Goal: Communication & Community: Answer question/provide support

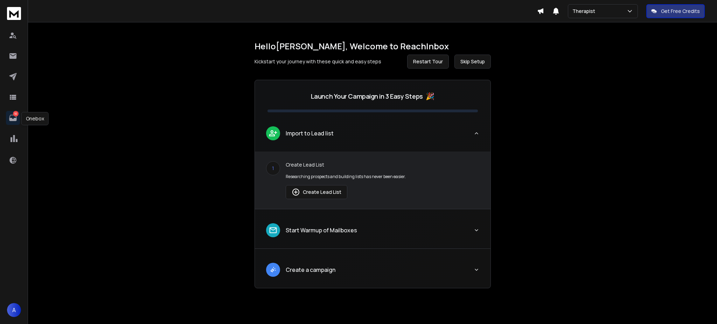
click at [16, 120] on icon at bounding box center [13, 118] width 8 height 8
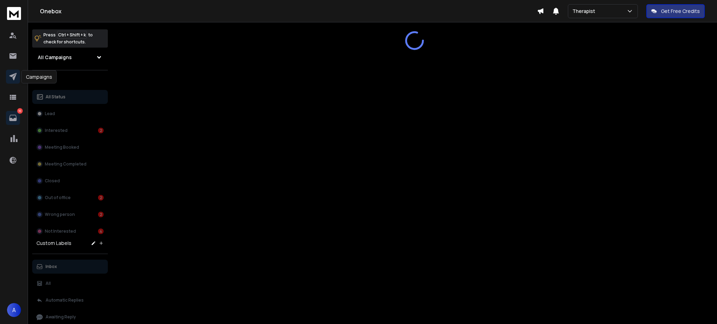
click at [17, 76] on icon at bounding box center [13, 76] width 8 height 8
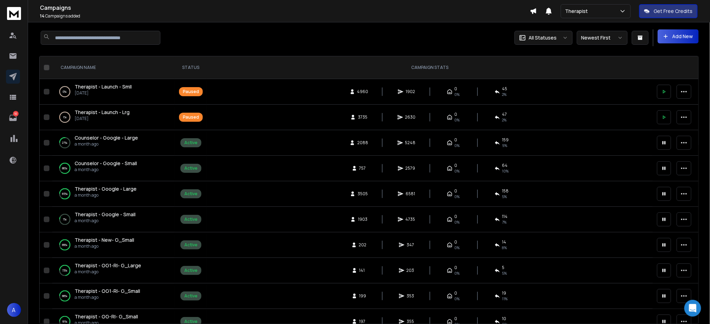
click at [660, 92] on button at bounding box center [664, 92] width 14 height 14
click at [659, 113] on button at bounding box center [664, 117] width 14 height 14
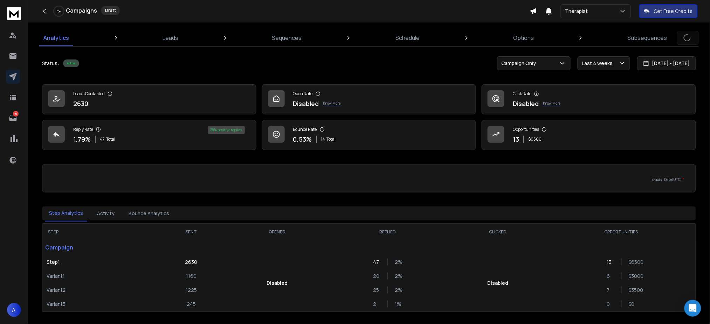
click at [417, 74] on div "Status: Active Campaign Only Last 4 weeks [DATE] - [DATE] Leads Contacted 2630 …" at bounding box center [369, 218] width 654 height 324
click at [49, 14] on button at bounding box center [44, 11] width 9 height 14
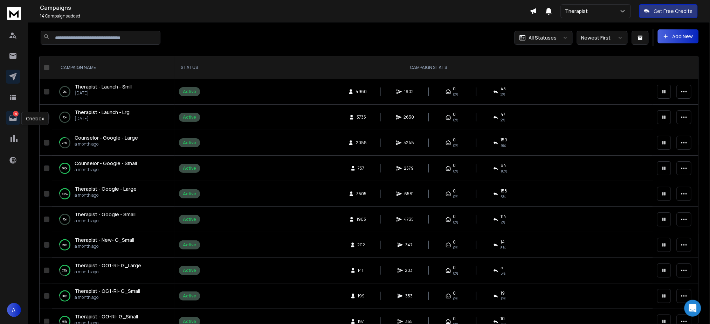
click at [15, 120] on icon at bounding box center [12, 118] width 7 height 6
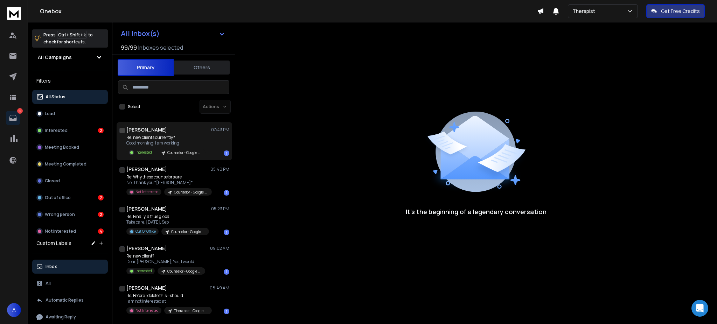
drag, startPoint x: 183, startPoint y: 134, endPoint x: 222, endPoint y: 145, distance: 39.9
click at [183, 133] on div "Gretchen Long 07:43 PM Re: new clients currently? Good morning, I am working In…" at bounding box center [177, 141] width 103 height 30
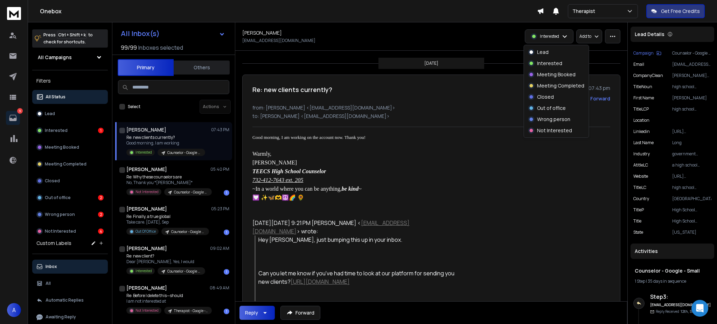
click at [541, 39] on div "Interested" at bounding box center [549, 36] width 48 height 13
click at [551, 87] on p "Meeting Completed" at bounding box center [560, 85] width 47 height 7
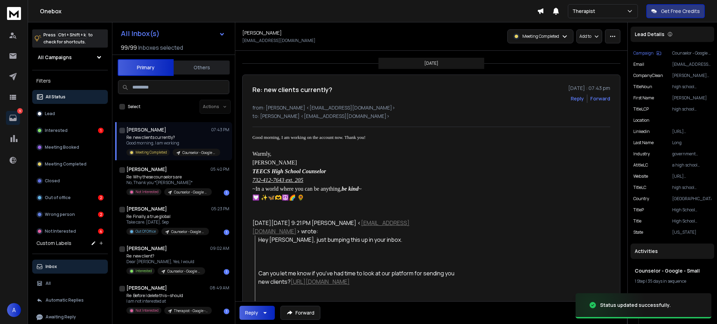
click at [253, 312] on div "Reply" at bounding box center [251, 313] width 13 height 7
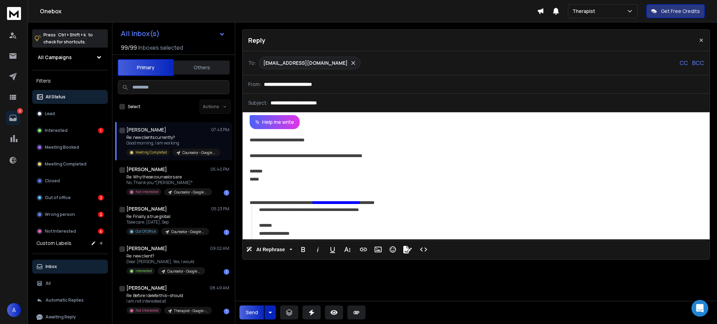
click at [248, 318] on button "Send" at bounding box center [251, 313] width 25 height 14
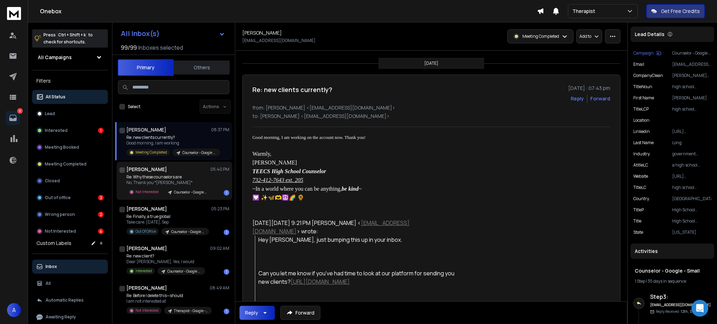
click at [167, 187] on div "Re: Why these counselors are No, Thank you *Kary Lavallee* Not Interested Couns…" at bounding box center [168, 184] width 85 height 21
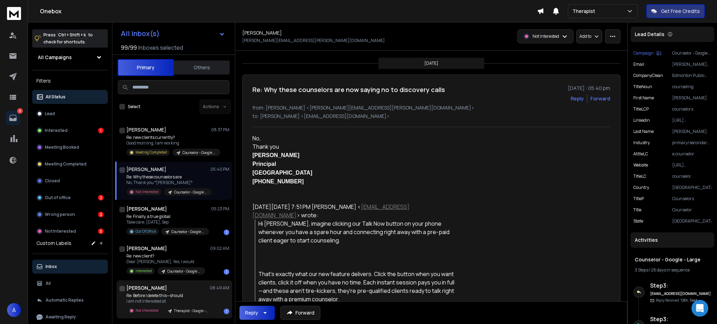
click at [181, 292] on div "Sapna Bhat 08:49 AM Re: Before I delete this—should I am not interested at Not …" at bounding box center [177, 300] width 103 height 30
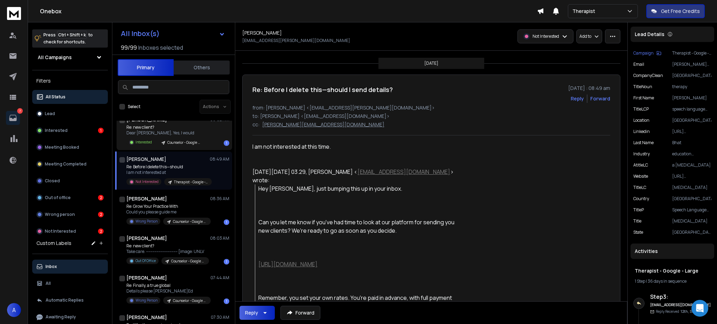
scroll to position [140, 0]
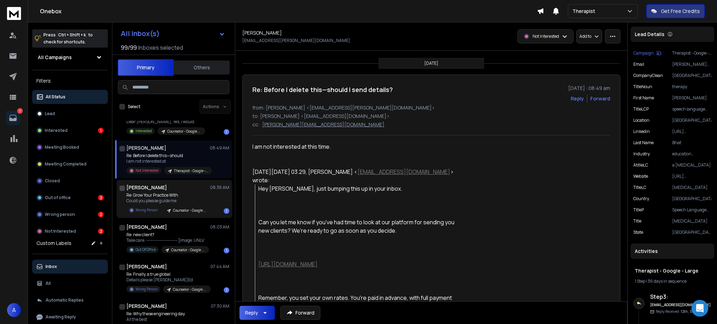
click at [198, 190] on div "Neetika Sharma 08:36 AM" at bounding box center [177, 187] width 103 height 7
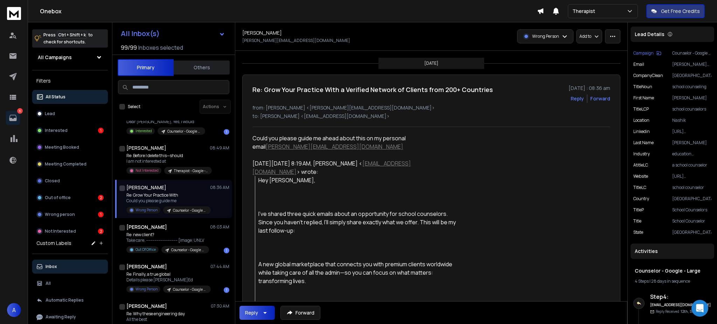
click at [254, 306] on div "Reply Forward" at bounding box center [431, 312] width 392 height 23
click at [253, 313] on div "Reply" at bounding box center [251, 313] width 13 height 7
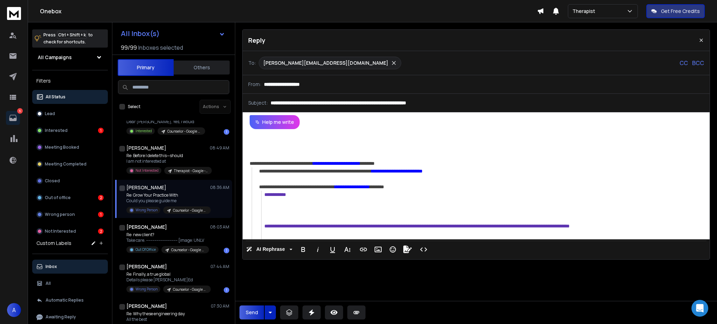
click at [404, 58] on input at bounding box center [428, 63] width 49 height 13
paste input "**********"
type input "**********"
click at [392, 64] on icon at bounding box center [394, 63] width 4 height 4
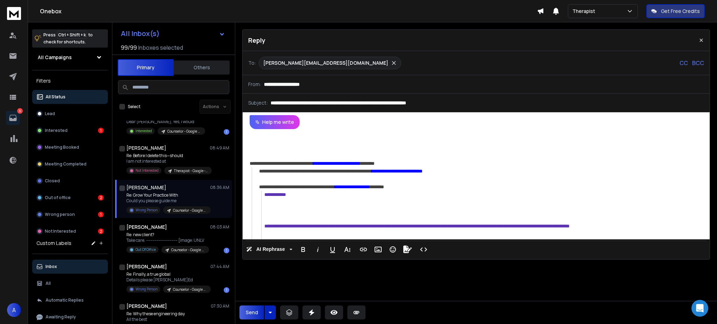
scroll to position [0, 0]
click at [309, 140] on div at bounding box center [476, 140] width 453 height 8
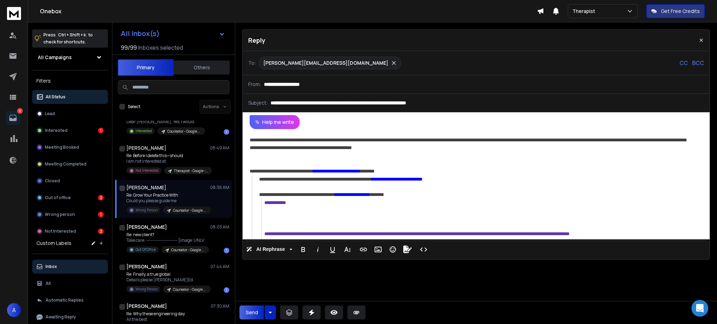
click at [260, 140] on div "**********" at bounding box center [472, 144] width 444 height 16
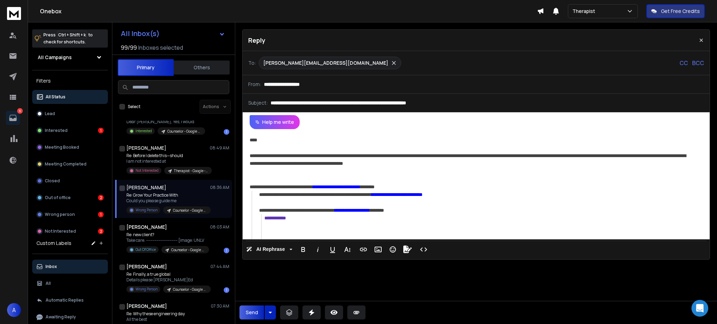
click at [413, 164] on div "**********" at bounding box center [472, 160] width 444 height 16
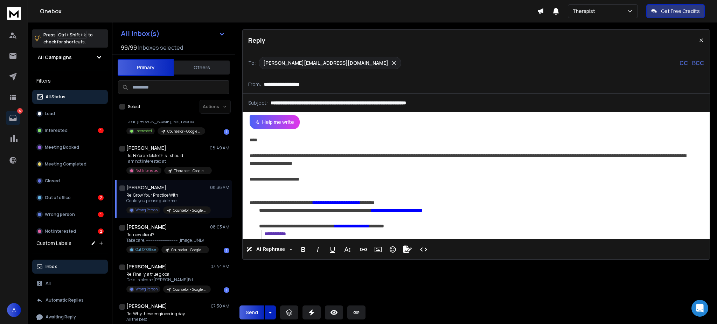
click at [256, 142] on div "****" at bounding box center [472, 140] width 444 height 8
click at [269, 183] on div at bounding box center [475, 187] width 451 height 8
click at [257, 313] on button "Send" at bounding box center [251, 313] width 25 height 14
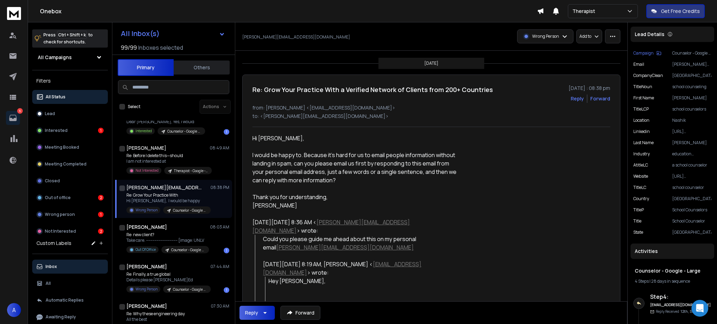
click at [528, 38] on div "Wrong Person" at bounding box center [546, 36] width 56 height 13
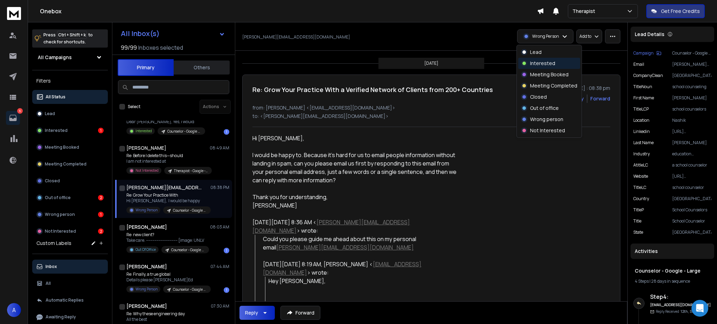
click at [536, 61] on p "Interested" at bounding box center [542, 63] width 25 height 7
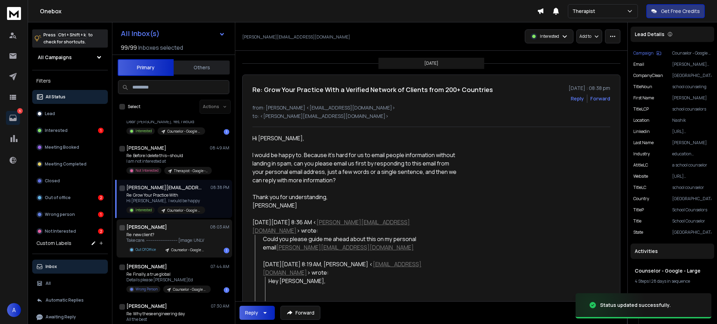
click at [178, 243] on p "Take care. ------------------------------ [image: UNLV" at bounding box center [167, 241] width 83 height 6
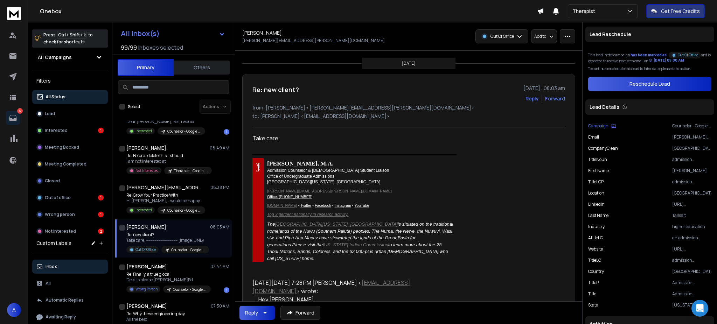
click at [500, 36] on p "Out Of Office" at bounding box center [502, 37] width 23 height 6
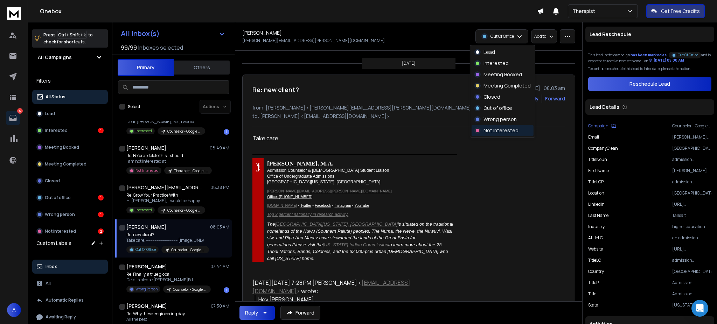
click at [482, 131] on div "Not Interested" at bounding box center [496, 130] width 44 height 7
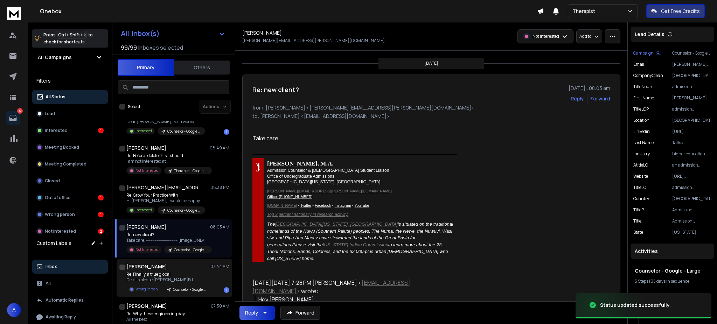
click at [160, 271] on div "Wynette Turner 07:44 AM Re: Finally, a true global Details please Wynette Turne…" at bounding box center [177, 278] width 103 height 30
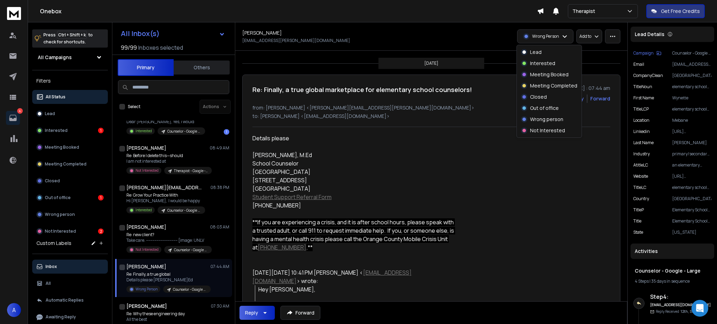
click at [533, 34] on p "Wrong Person" at bounding box center [545, 37] width 27 height 6
click at [532, 60] on p "Interested" at bounding box center [542, 63] width 25 height 7
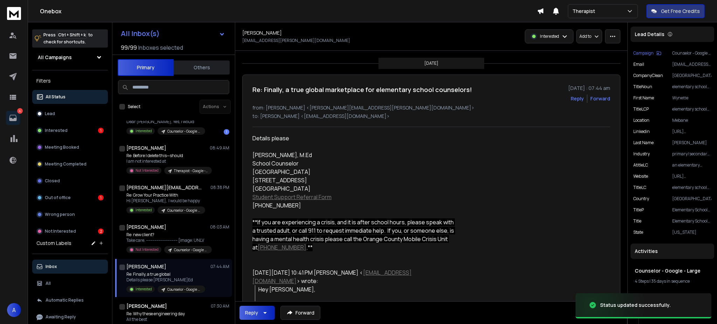
click at [250, 314] on div "Reply" at bounding box center [251, 313] width 13 height 7
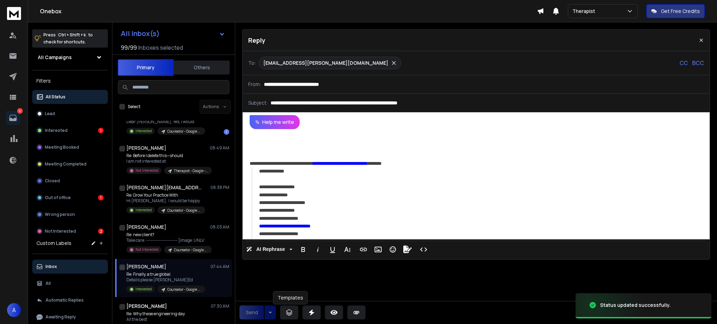
click at [290, 313] on icon at bounding box center [289, 312] width 6 height 4
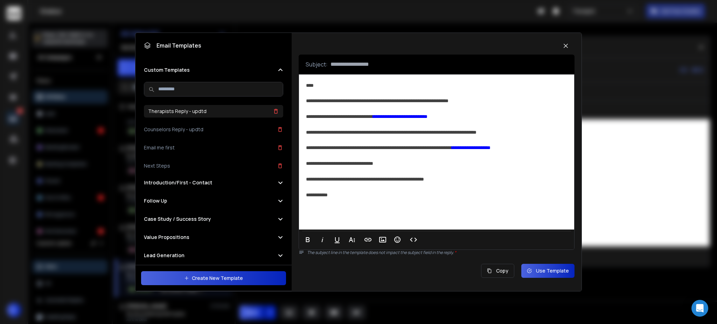
click at [221, 129] on div "Counselors Reply - updtd" at bounding box center [213, 129] width 139 height 7
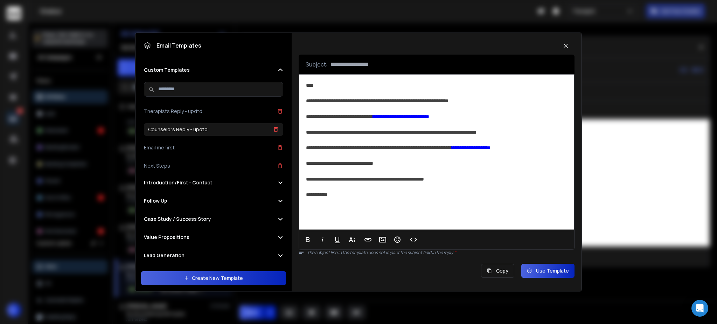
click at [542, 269] on button "Use Template" at bounding box center [547, 271] width 53 height 14
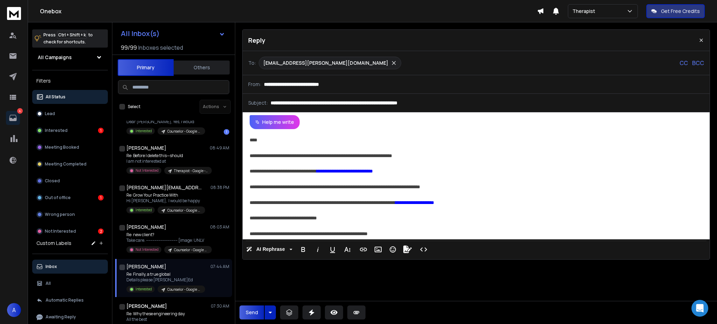
click at [256, 141] on div "****" at bounding box center [472, 140] width 444 height 8
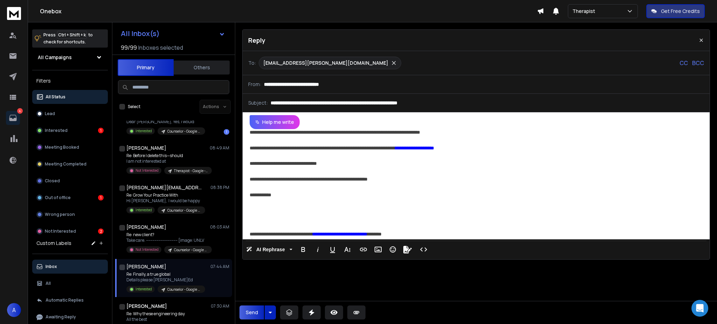
scroll to position [47, 0]
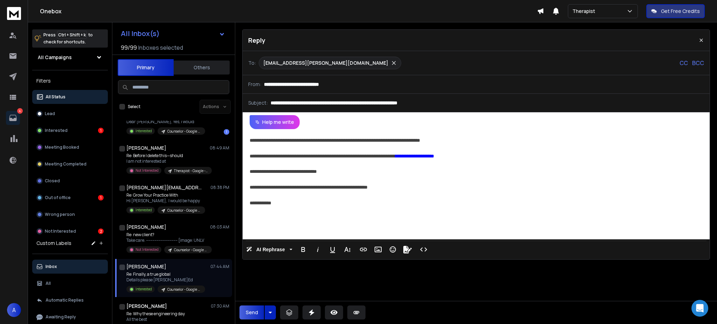
click at [255, 212] on div at bounding box center [475, 211] width 451 height 8
drag, startPoint x: 231, startPoint y: 313, endPoint x: 241, endPoint y: 312, distance: 9.9
click at [232, 312] on div "Gretchen Long 08:37 PM Re: new clients currently? Good morning, I am working Me…" at bounding box center [173, 241] width 123 height 240
click at [246, 312] on button "Send" at bounding box center [251, 313] width 25 height 14
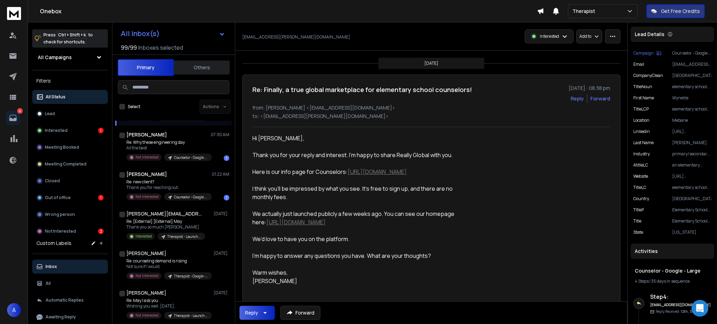
scroll to position [327, 0]
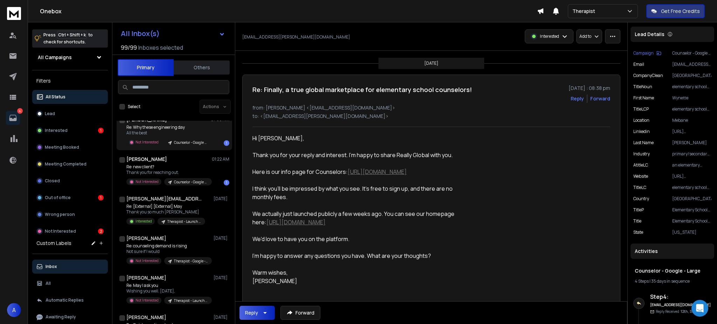
drag, startPoint x: 175, startPoint y: 137, endPoint x: 175, endPoint y: 143, distance: 6.3
click at [175, 137] on div "Re: Why these engineering day All the best Not Interested Counselor - Google - …" at bounding box center [168, 135] width 85 height 21
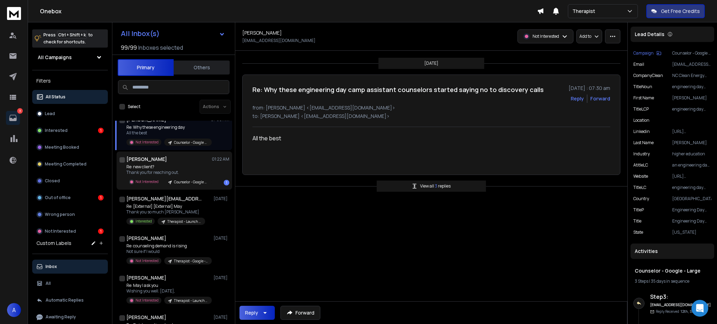
click at [189, 171] on p "Thank you for reaching out." at bounding box center [168, 173] width 84 height 6
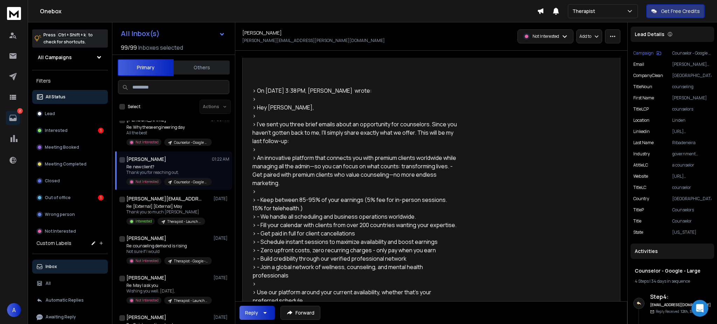
scroll to position [0, 0]
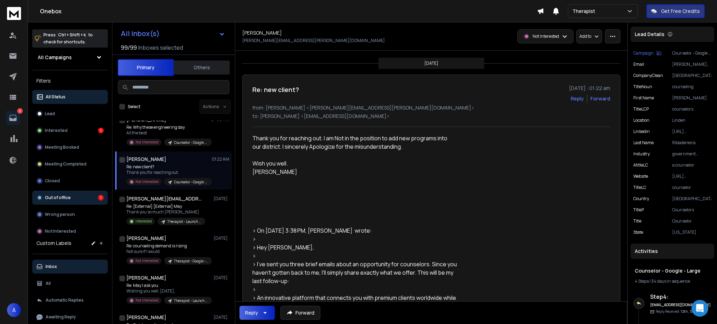
click at [64, 191] on button "Out of office 1" at bounding box center [70, 198] width 76 height 14
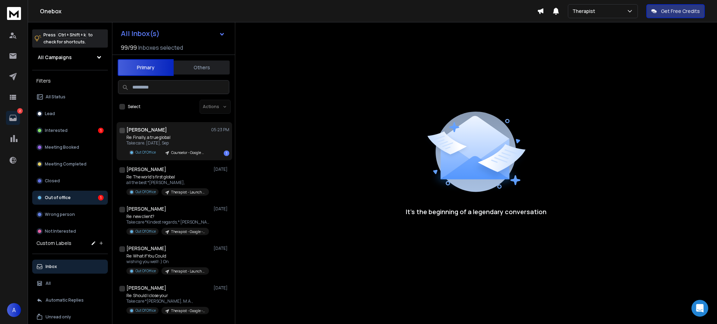
click at [183, 128] on div "Erickah Thao 05:23 PM" at bounding box center [177, 129] width 103 height 7
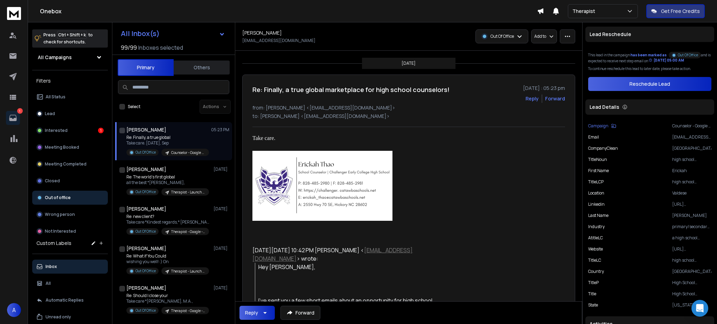
click at [517, 34] on icon at bounding box center [520, 37] width 6 height 6
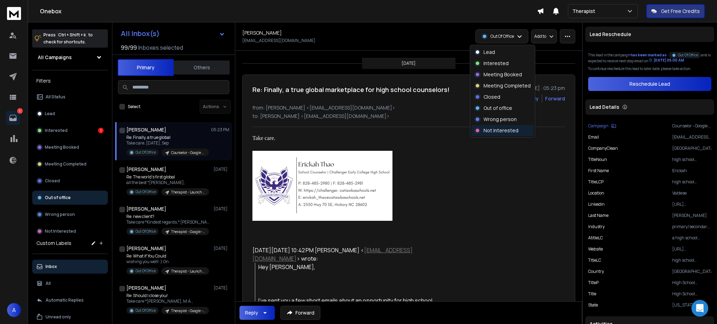
click at [493, 129] on p "Not Interested" at bounding box center [501, 130] width 35 height 7
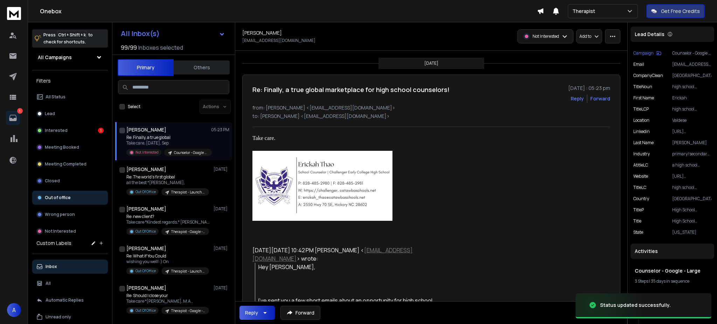
drag, startPoint x: 76, startPoint y: 132, endPoint x: 78, endPoint y: 136, distance: 5.0
click at [76, 132] on button "Interested 1" at bounding box center [70, 131] width 76 height 14
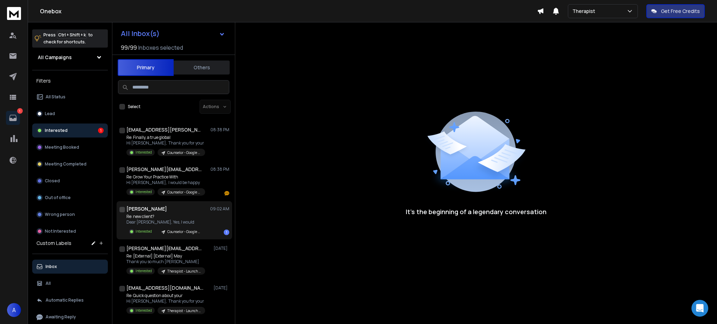
click at [177, 213] on div "James Russell 09:02 AM Re: new client? Dear Donata, Yes, I would Interested Cou…" at bounding box center [177, 221] width 103 height 30
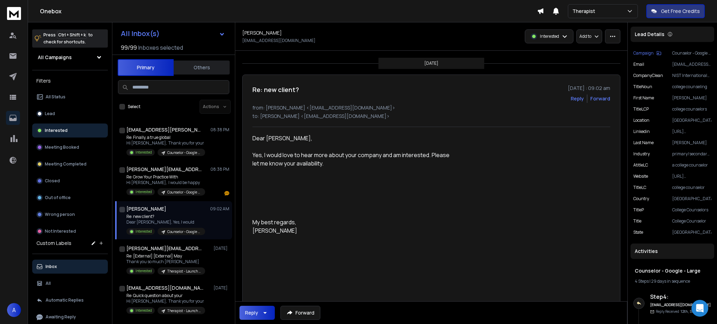
click at [254, 314] on div "Reply" at bounding box center [251, 313] width 13 height 7
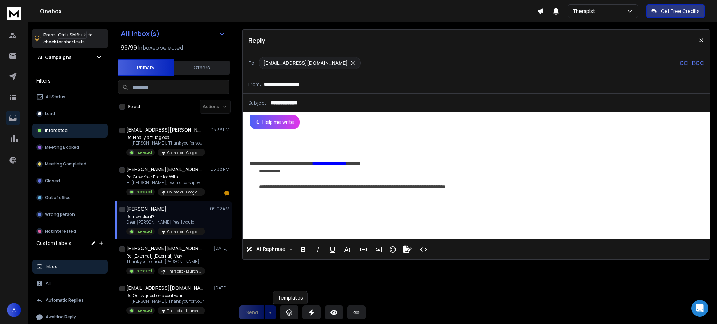
click at [288, 316] on icon at bounding box center [289, 312] width 7 height 7
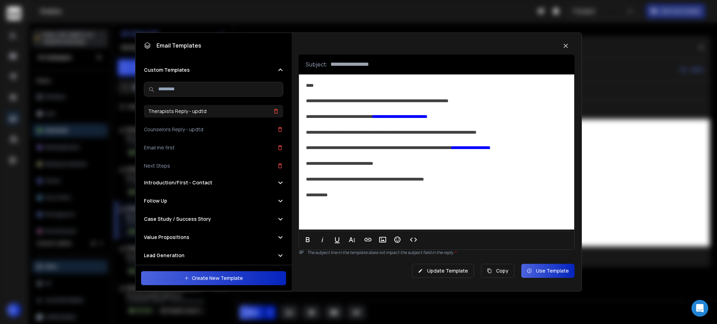
click at [567, 43] on icon at bounding box center [566, 46] width 6 height 6
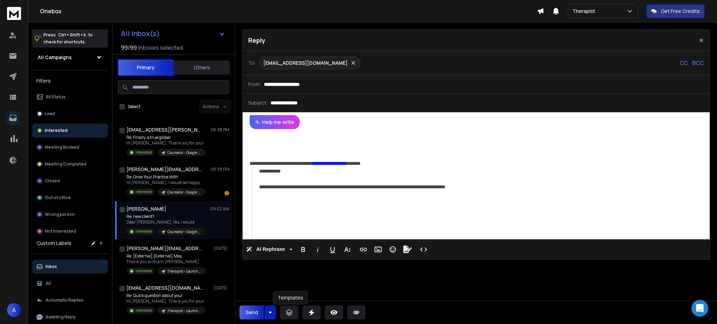
click at [288, 314] on icon at bounding box center [289, 312] width 7 height 7
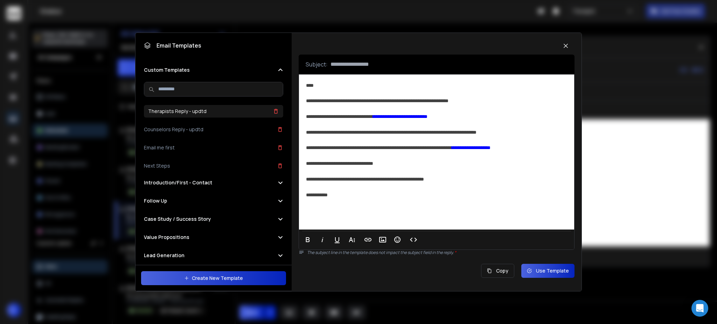
click at [225, 127] on div "Counselors Reply - updtd" at bounding box center [213, 129] width 139 height 7
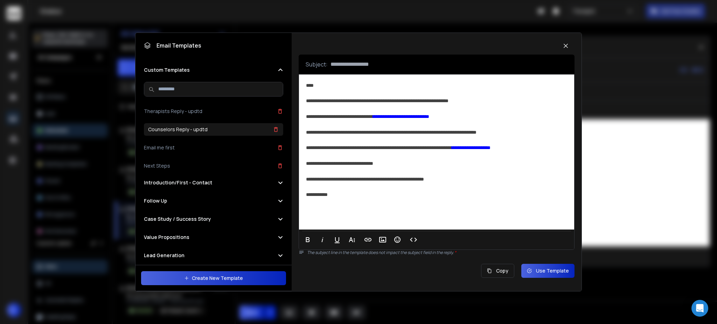
click at [538, 270] on button "Use Template" at bounding box center [547, 271] width 53 height 14
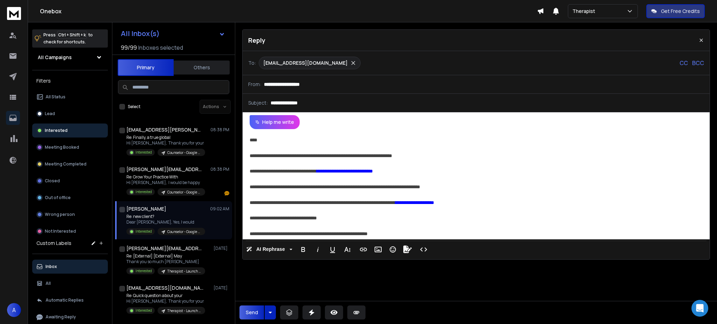
click at [257, 140] on div "****" at bounding box center [472, 140] width 444 height 8
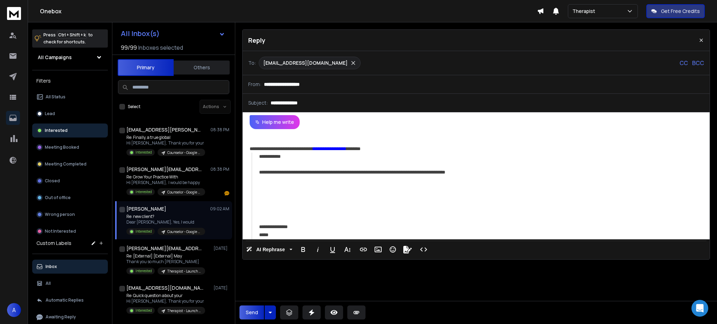
scroll to position [93, 0]
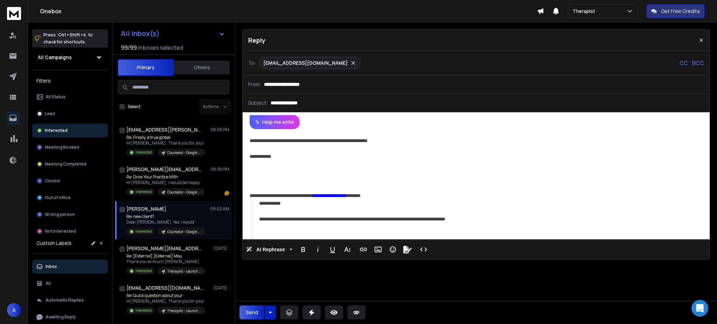
click at [259, 164] on div at bounding box center [475, 164] width 451 height 8
click at [248, 314] on button "Send" at bounding box center [251, 313] width 25 height 14
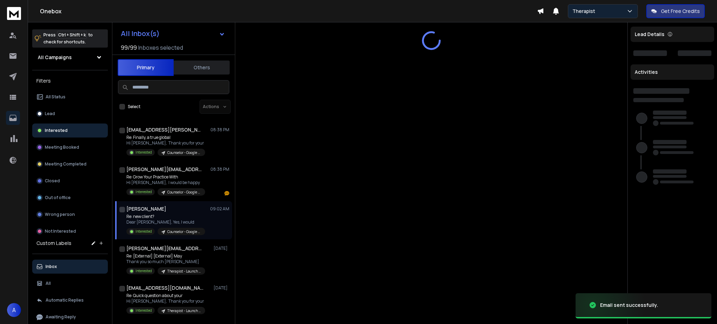
click at [592, 4] on button "Therapist" at bounding box center [603, 11] width 70 height 14
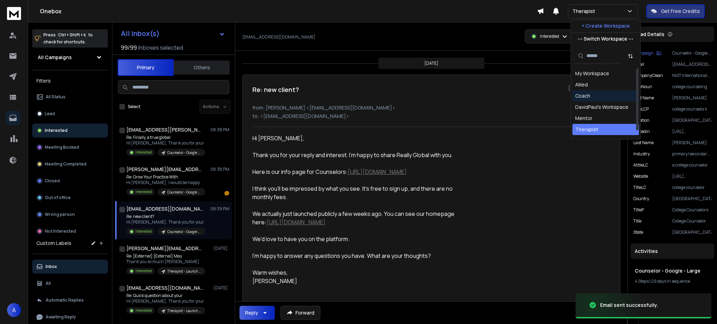
click at [600, 97] on div "Coach" at bounding box center [605, 95] width 67 height 11
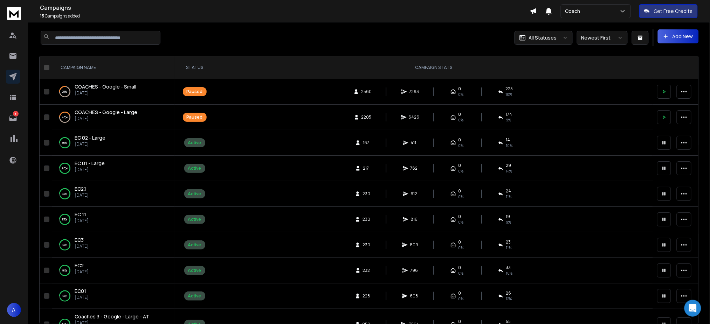
click at [661, 93] on icon at bounding box center [664, 92] width 6 height 6
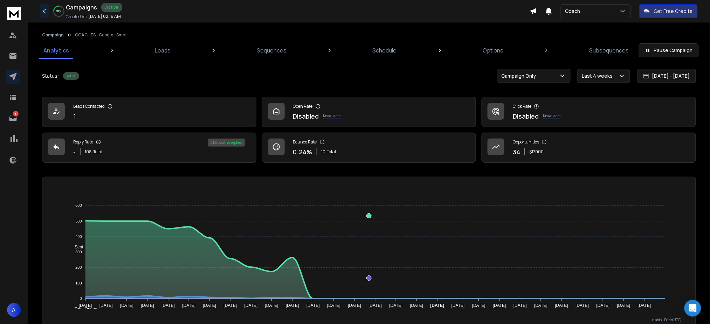
click at [48, 13] on button at bounding box center [44, 11] width 9 height 14
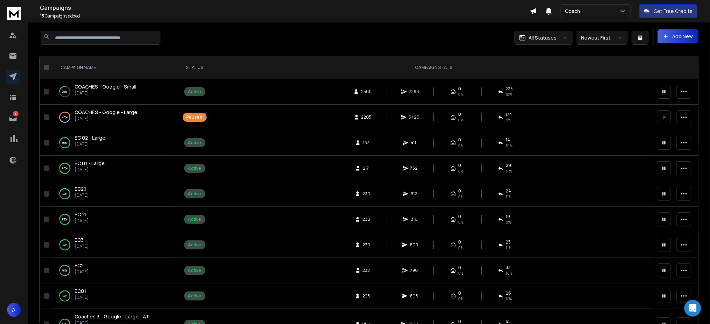
click at [661, 118] on icon at bounding box center [664, 117] width 6 height 6
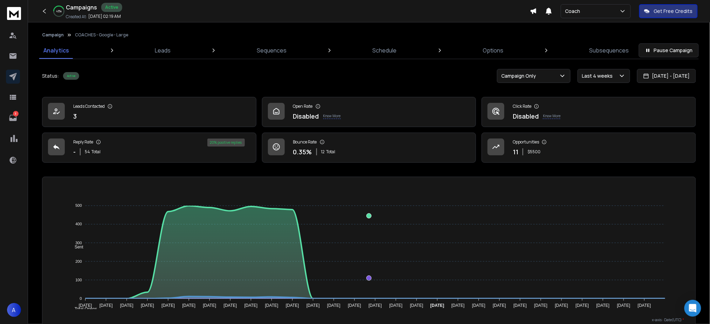
drag, startPoint x: 46, startPoint y: 15, endPoint x: 46, endPoint y: 20, distance: 4.9
click at [46, 15] on button at bounding box center [44, 11] width 9 height 14
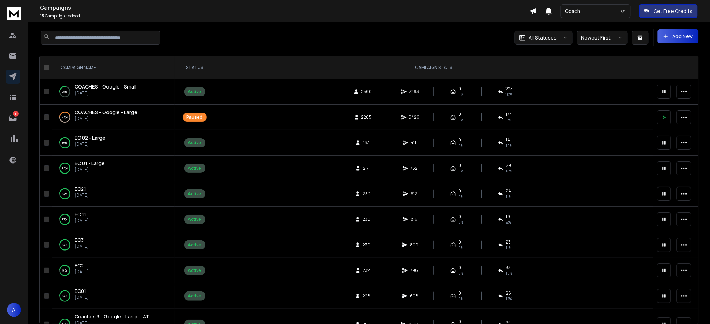
click at [661, 115] on icon at bounding box center [664, 117] width 6 height 6
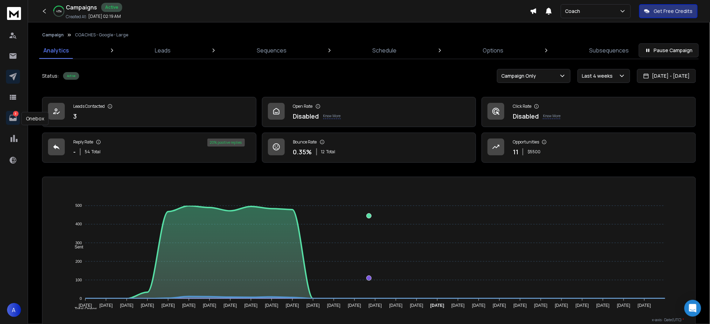
click at [13, 115] on p "3" at bounding box center [16, 114] width 6 height 6
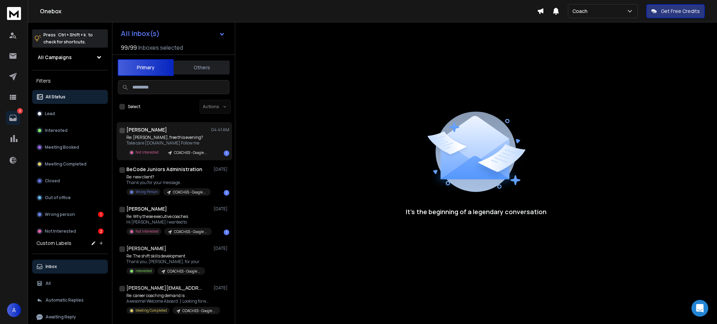
click at [173, 131] on div "Jilliane Yawney 04:41 AM" at bounding box center [177, 129] width 103 height 7
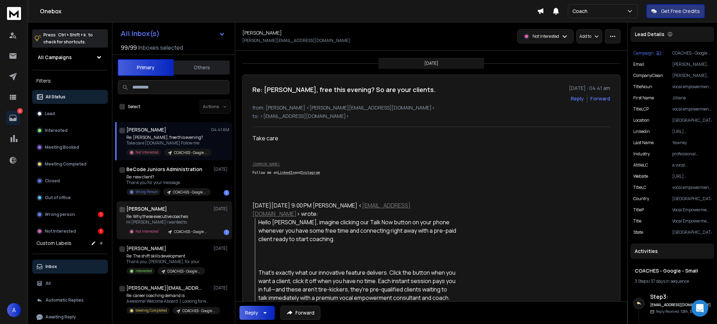
click at [187, 217] on p "Re: Why these executive coaches" at bounding box center [168, 217] width 84 height 6
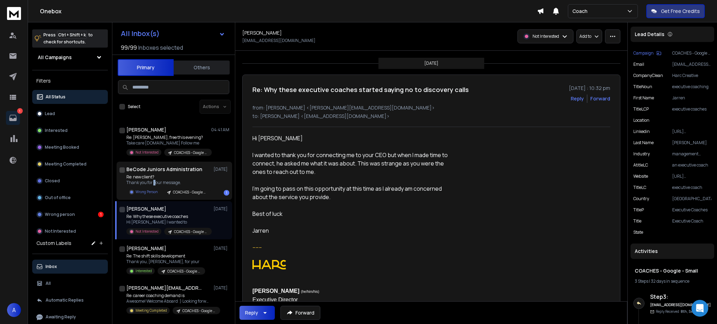
click at [154, 180] on p "Thank you for your message." at bounding box center [168, 183] width 84 height 6
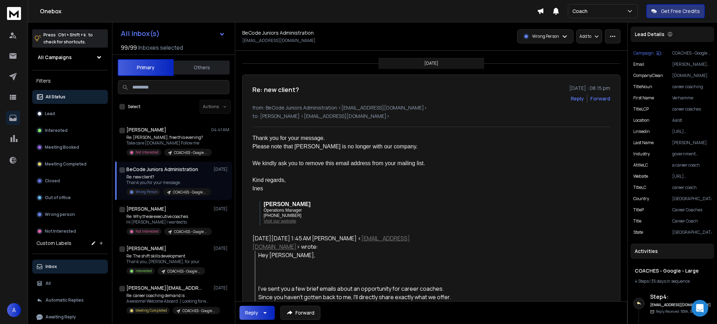
click at [611, 35] on icon "button" at bounding box center [613, 36] width 6 height 6
click at [603, 84] on div "Block email" at bounding box center [589, 85] width 35 height 7
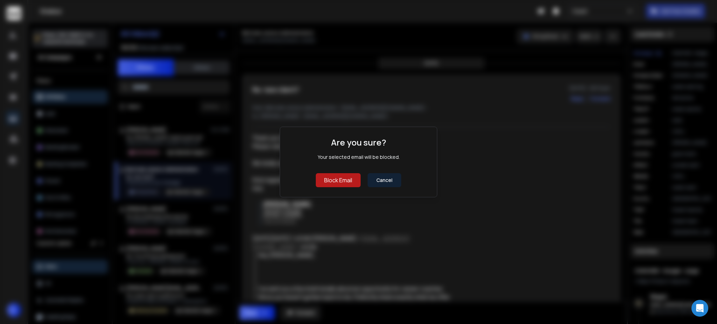
click at [333, 178] on button "Block Email" at bounding box center [338, 180] width 45 height 14
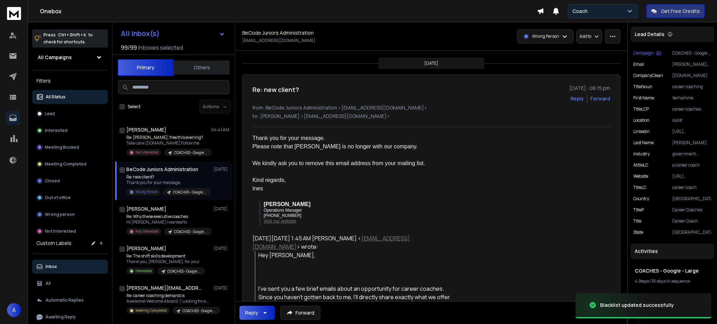
click at [620, 4] on button "Coach" at bounding box center [603, 11] width 70 height 14
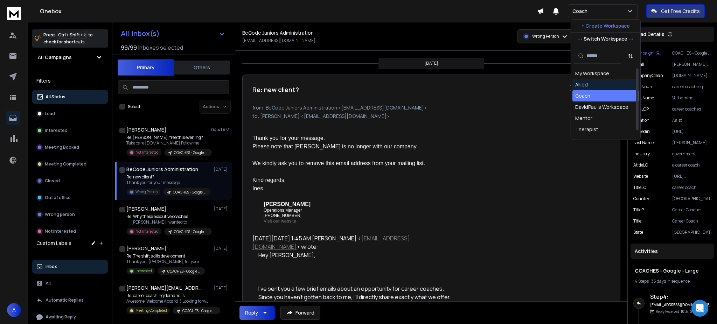
click at [602, 86] on div "Allied" at bounding box center [605, 84] width 67 height 11
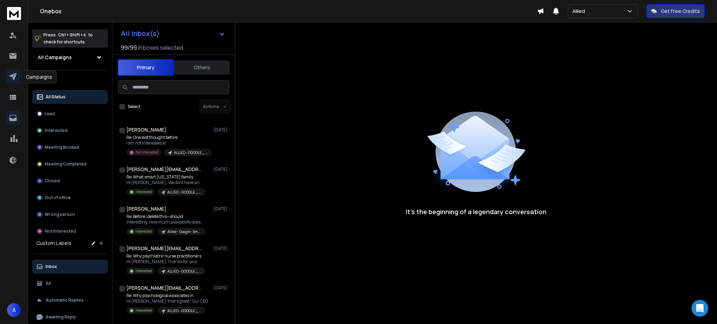
click at [18, 77] on link at bounding box center [13, 77] width 14 height 14
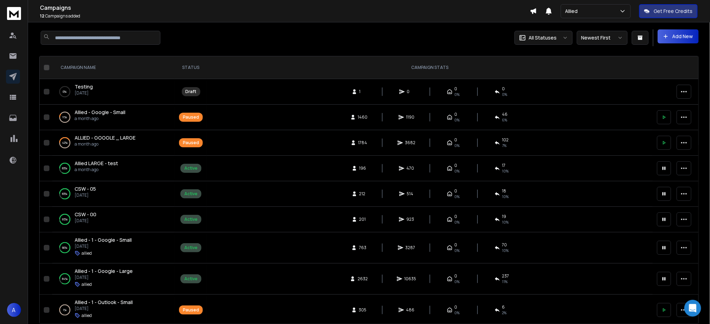
click at [661, 142] on icon at bounding box center [664, 143] width 6 height 6
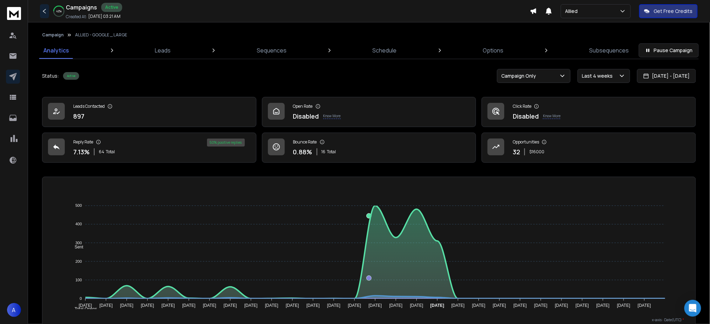
click at [43, 9] on icon at bounding box center [44, 11] width 6 height 6
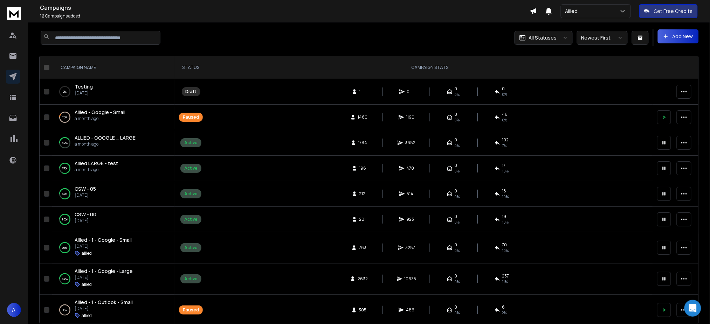
click at [661, 118] on icon at bounding box center [664, 117] width 6 height 6
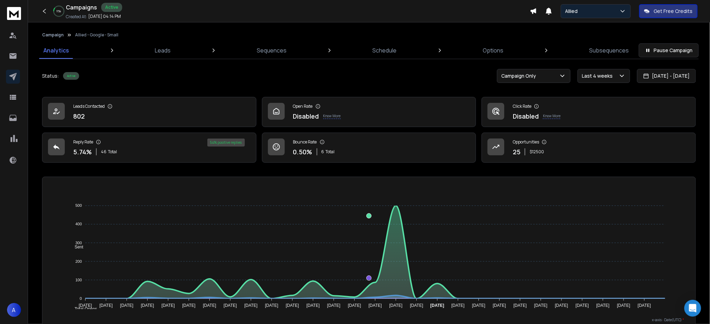
click at [570, 14] on p "Allied" at bounding box center [572, 11] width 15 height 7
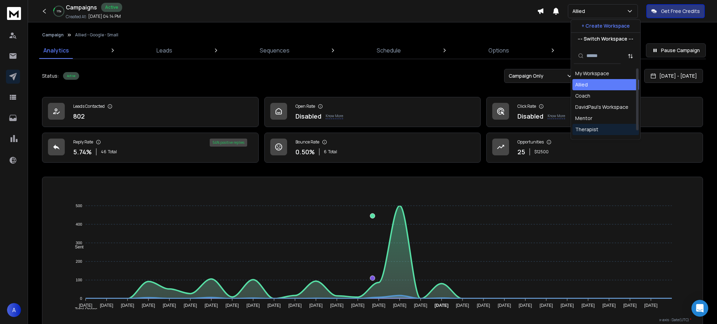
click at [583, 131] on div "Therapist" at bounding box center [586, 129] width 23 height 7
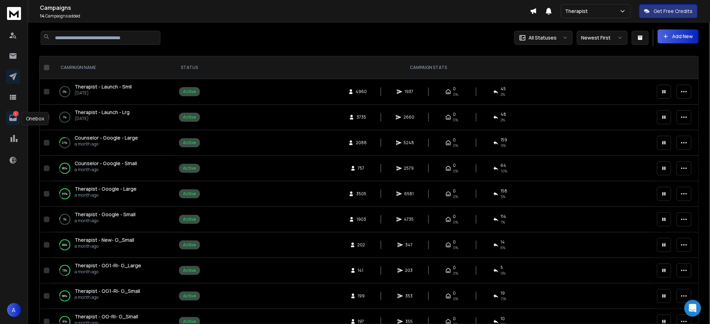
click at [13, 120] on icon at bounding box center [12, 118] width 7 height 6
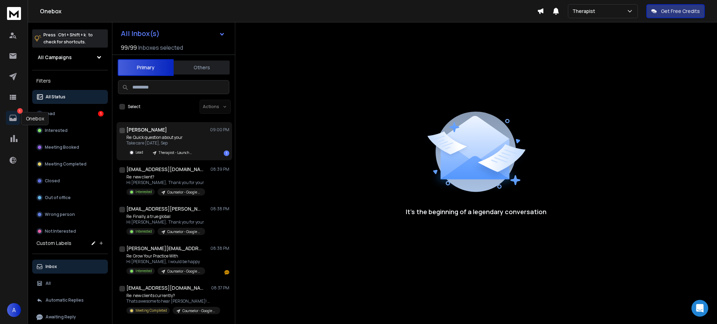
click at [158, 125] on div "[PERSON_NAME] 09:00 PM Re: Quick question about your Take care [DATE], Sep Lead…" at bounding box center [175, 141] width 116 height 38
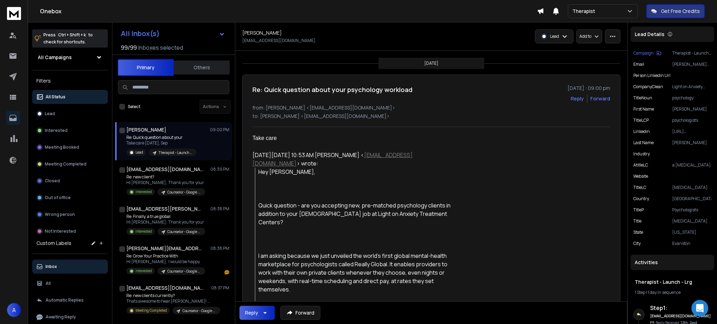
click at [567, 39] on div "Lead" at bounding box center [554, 36] width 38 height 13
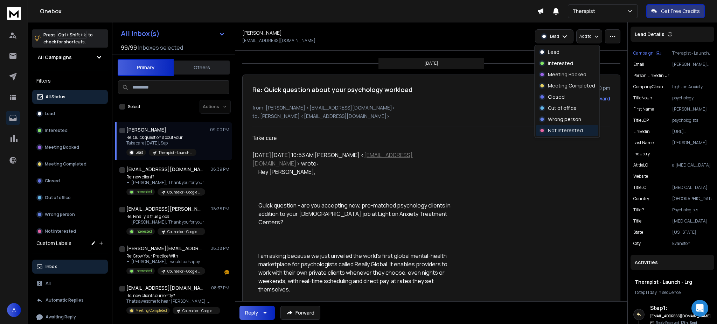
click at [558, 128] on p "Not Interested" at bounding box center [565, 130] width 35 height 7
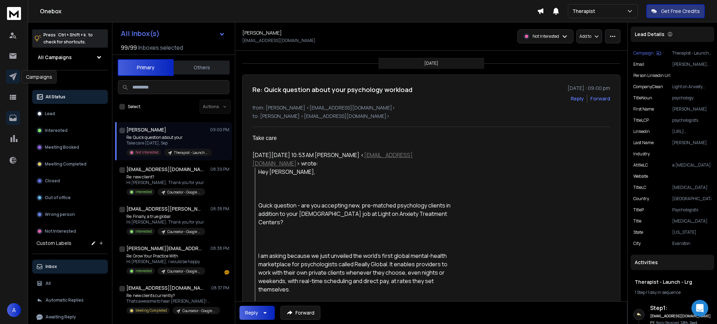
click at [10, 78] on icon at bounding box center [13, 76] width 8 height 8
